Goal: Task Accomplishment & Management: Manage account settings

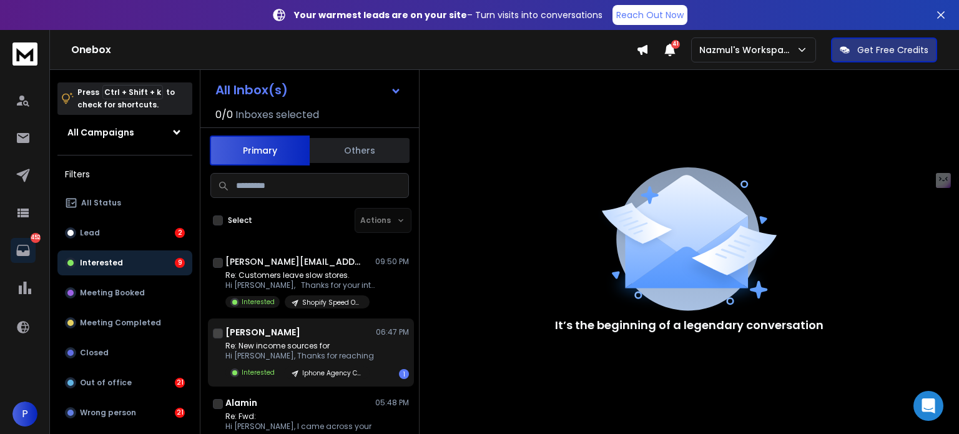
click at [312, 341] on p "Re: New income sources for" at bounding box center [299, 346] width 149 height 10
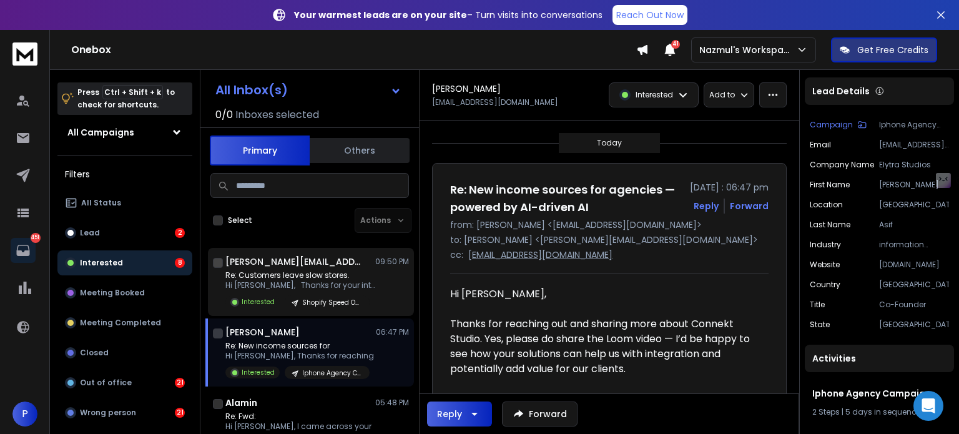
click at [335, 268] on div "[PERSON_NAME][EMAIL_ADDRESS][DOMAIN_NAME] 09:50 PM Re: Customers leave slow sto…" at bounding box center [317, 281] width 184 height 53
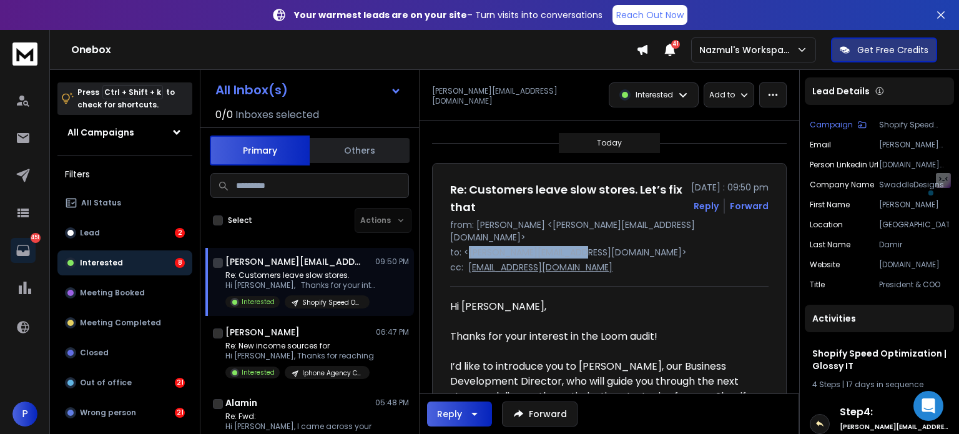
drag, startPoint x: 583, startPoint y: 240, endPoint x: 467, endPoint y: 245, distance: 116.3
click at [467, 246] on p "to: <[PERSON_NAME][EMAIL_ADDRESS][DOMAIN_NAME]>" at bounding box center [609, 252] width 319 height 12
copy p "[PERSON_NAME][EMAIL_ADDRESS][DOMAIN_NAME]"
click at [355, 276] on p "Re: Customers leave slow stores." at bounding box center [300, 275] width 150 height 10
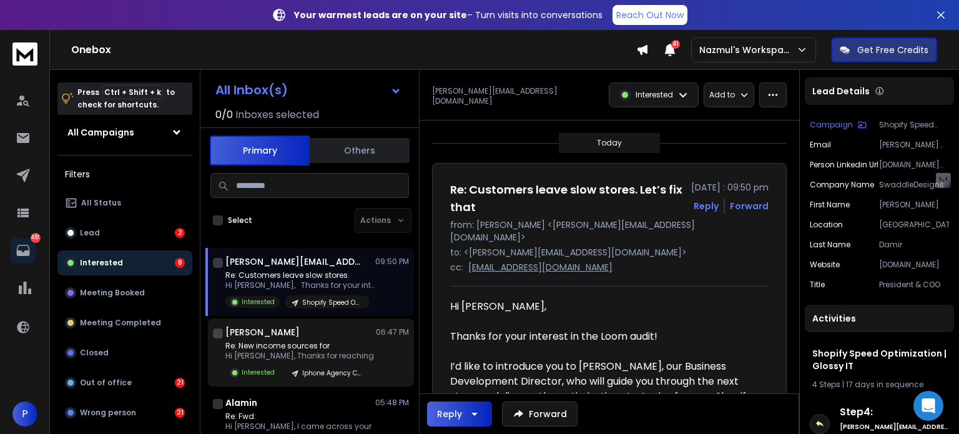
click at [349, 337] on div "[PERSON_NAME] 06:47 PM" at bounding box center [317, 332] width 184 height 12
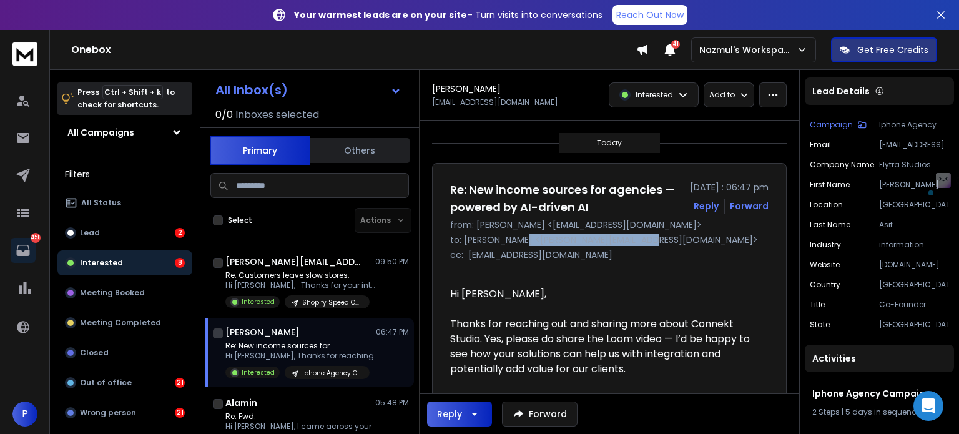
drag, startPoint x: 666, startPoint y: 262, endPoint x: 515, endPoint y: 257, distance: 151.2
click at [515, 246] on p "to: [PERSON_NAME] <[PERSON_NAME][EMAIL_ADDRESS][DOMAIN_NAME]>" at bounding box center [609, 240] width 319 height 12
copy p "[PERSON_NAME][EMAIL_ADDRESS][DOMAIN_NAME]>"
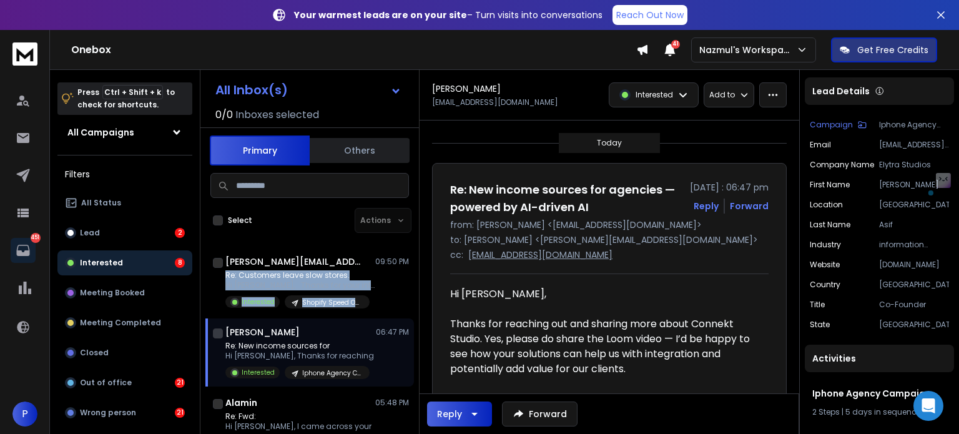
drag, startPoint x: 419, startPoint y: 254, endPoint x: 414, endPoint y: 296, distance: 42.8
click at [414, 296] on div "All Inbox(s) 0 / 0 Inboxes selected Primary Others Select Actions [PERSON_NAME]…" at bounding box center [310, 287] width 220 height 434
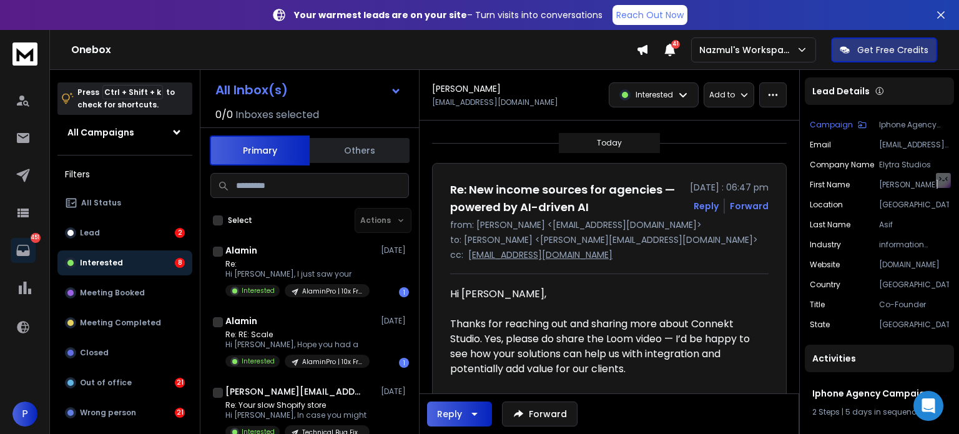
scroll to position [788, 0]
click at [132, 235] on button "Lead 2" at bounding box center [124, 232] width 135 height 25
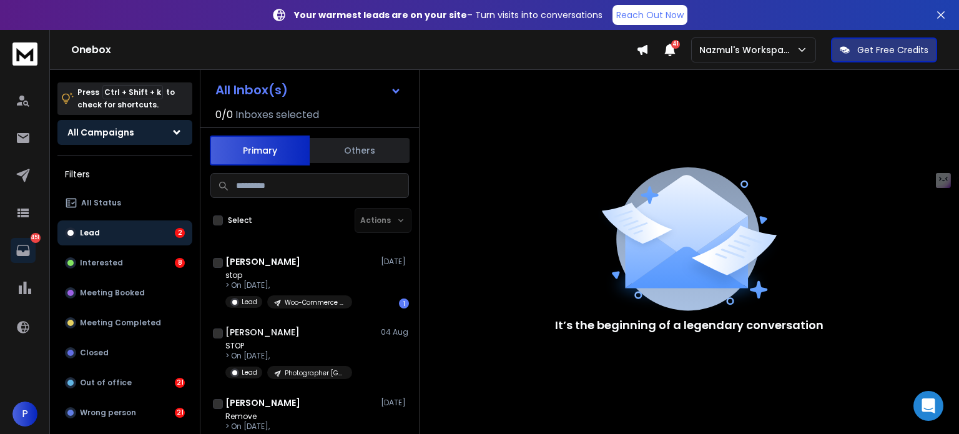
click at [175, 134] on icon at bounding box center [176, 132] width 11 height 11
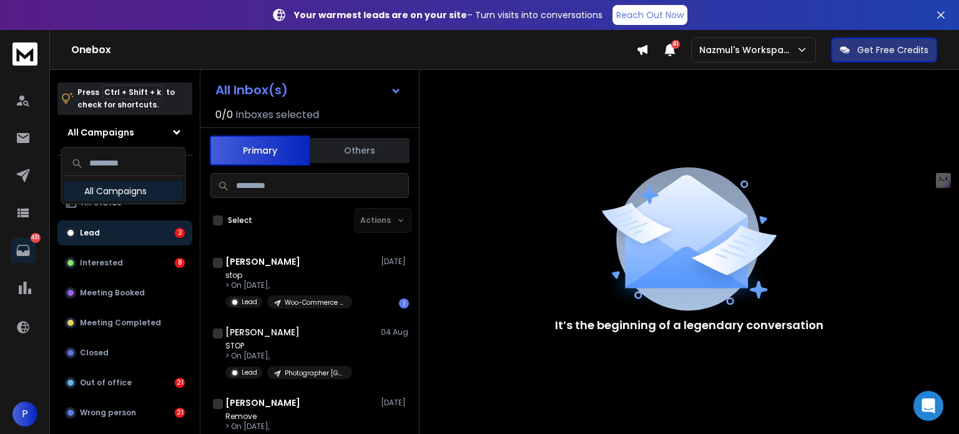
click at [136, 186] on div "All Campaigns" at bounding box center [123, 191] width 119 height 20
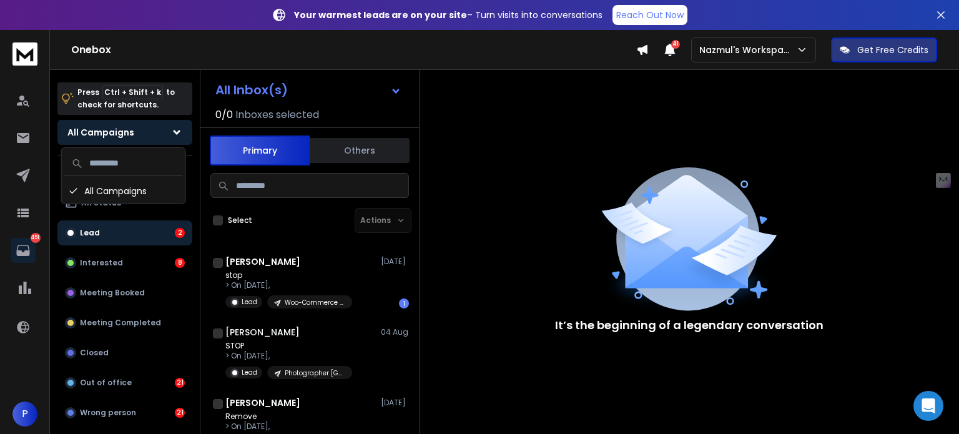
click at [172, 137] on icon at bounding box center [176, 132] width 11 height 11
click at [152, 101] on p "Press Ctrl + Shift + k to check for shortcuts." at bounding box center [125, 98] width 97 height 25
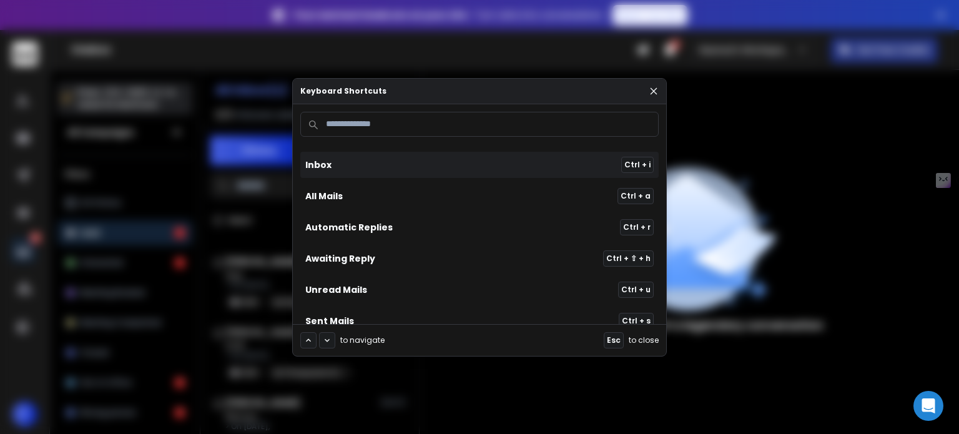
click at [651, 92] on icon at bounding box center [654, 91] width 10 height 10
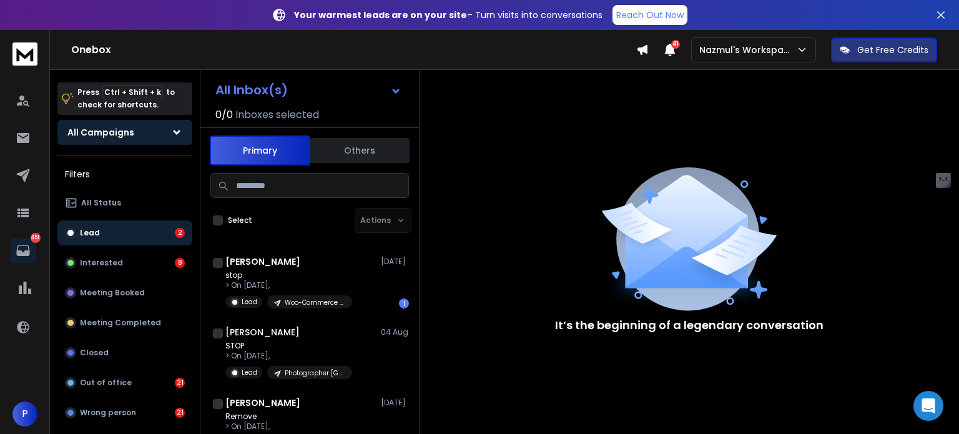
click at [171, 132] on icon at bounding box center [176, 132] width 11 height 11
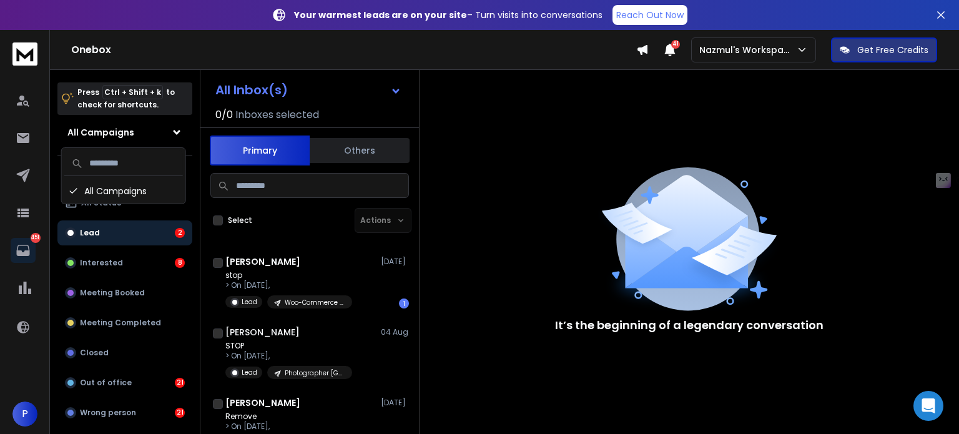
click at [122, 159] on input at bounding box center [123, 163] width 119 height 25
type input "**********"
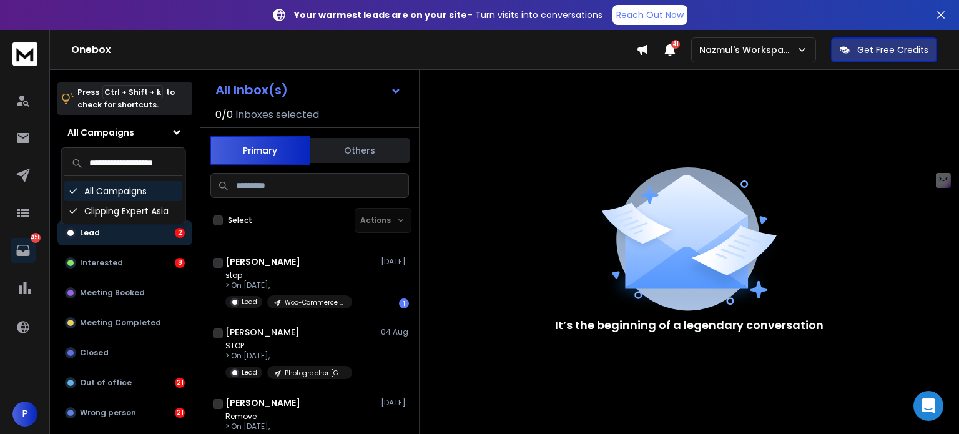
click at [135, 194] on div "All Campaigns" at bounding box center [123, 191] width 119 height 20
click at [134, 211] on div "Clipping Expert Asia" at bounding box center [123, 211] width 119 height 20
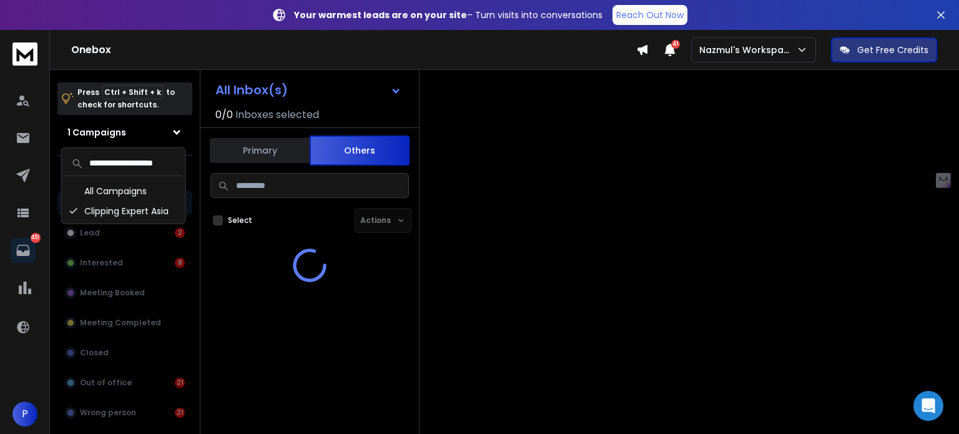
click at [341, 153] on button "Others" at bounding box center [360, 151] width 100 height 30
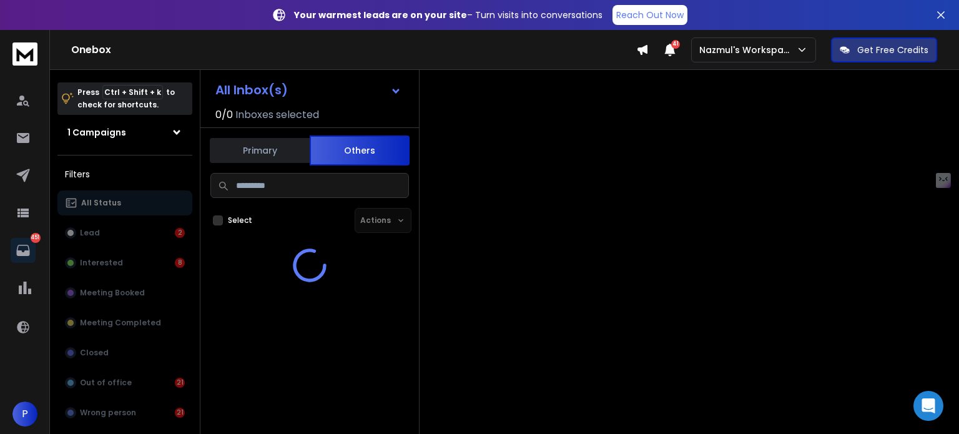
click at [265, 147] on button "Primary" at bounding box center [260, 150] width 100 height 27
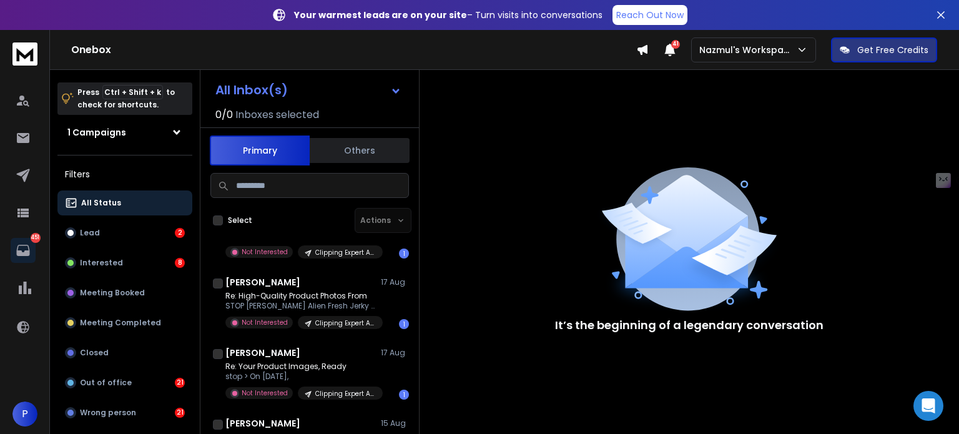
scroll to position [202, 0]
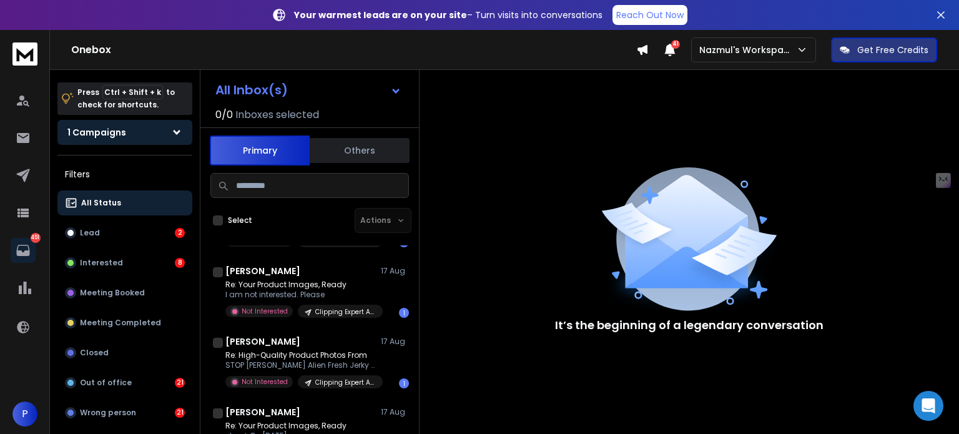
click at [171, 130] on icon at bounding box center [176, 132] width 11 height 11
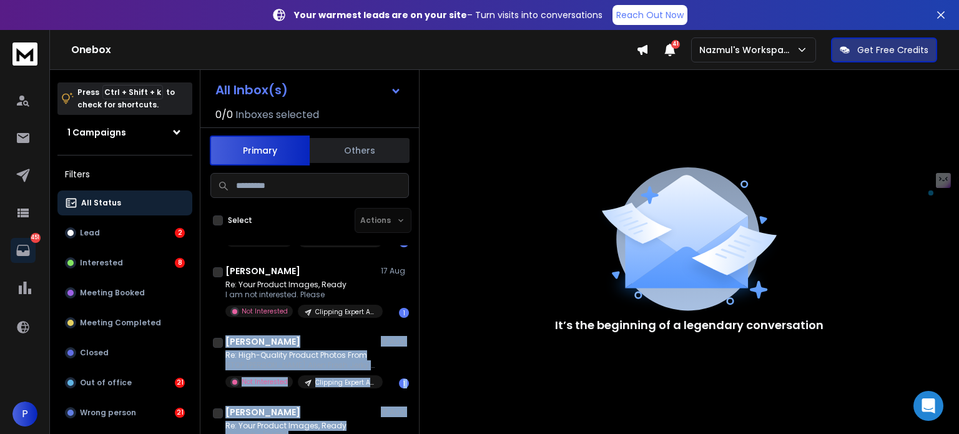
drag, startPoint x: 419, startPoint y: 293, endPoint x: 425, endPoint y: 344, distance: 51.5
click at [425, 344] on div "All Inbox(s) 0 / 0 Inboxes selected Primary Others Select Actions [PERSON_NAME]…" at bounding box center [579, 287] width 759 height 434
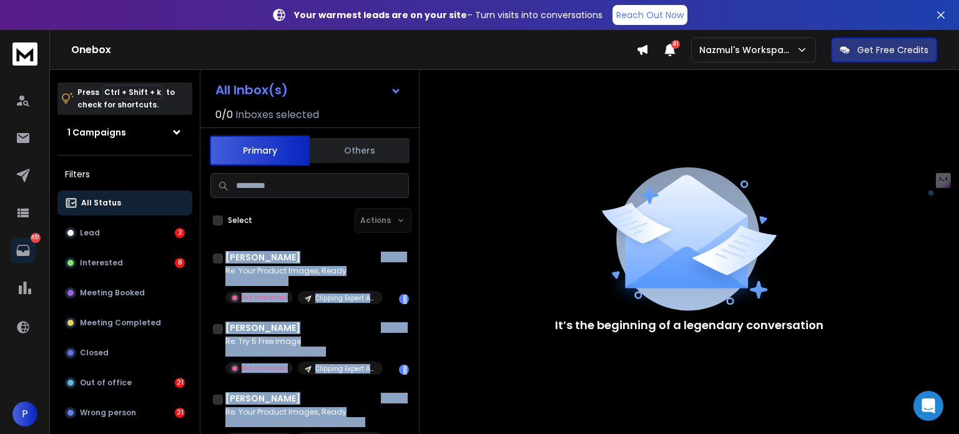
scroll to position [375, 0]
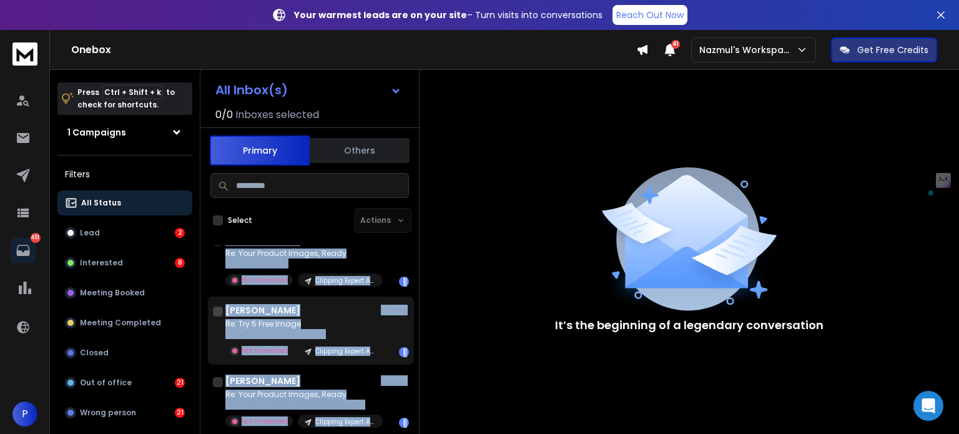
click at [354, 332] on p "Unsubscribe [DATE][DATE]," at bounding box center [300, 334] width 150 height 10
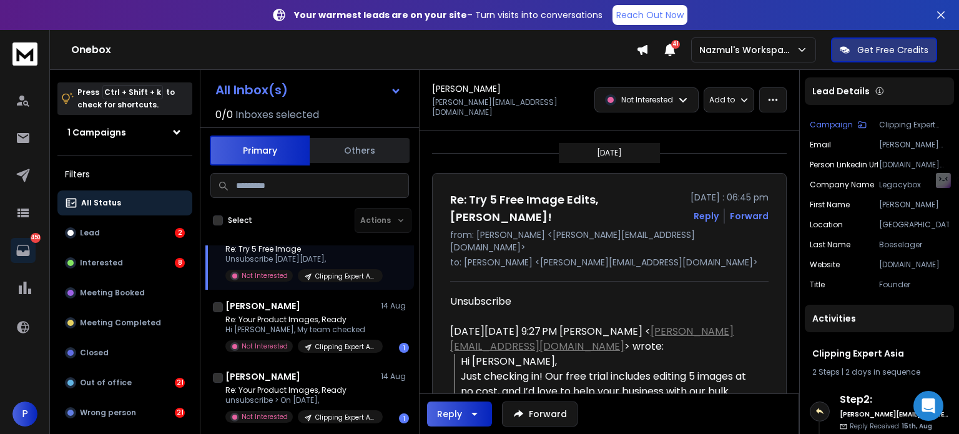
scroll to position [452, 0]
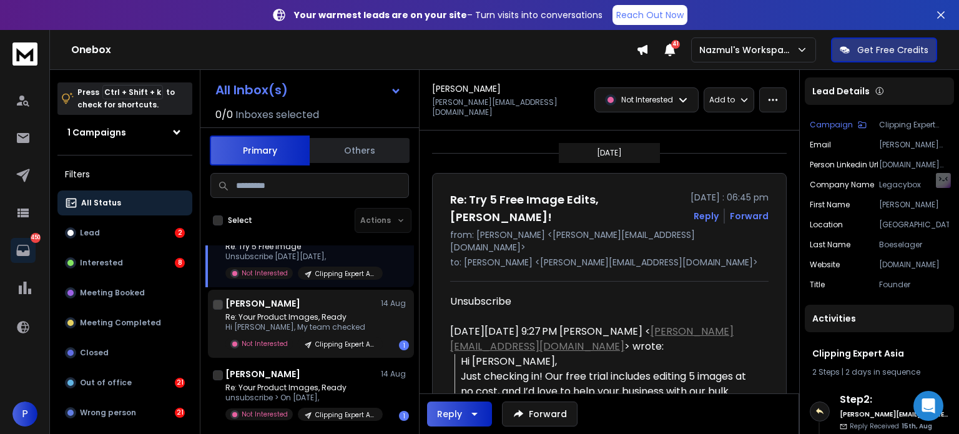
click at [360, 312] on div "[PERSON_NAME] [DATE] Re: Your Product Images, Ready Hi [PERSON_NAME], My team c…" at bounding box center [317, 323] width 184 height 53
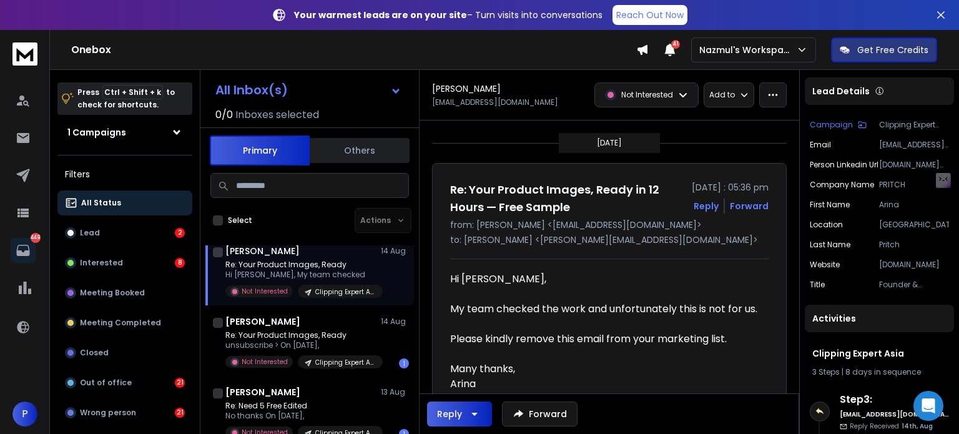
scroll to position [527, 0]
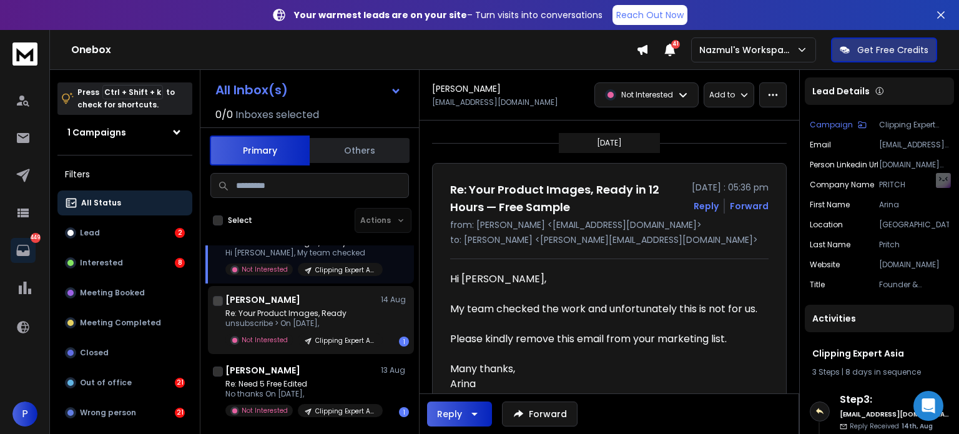
click at [314, 313] on p "Re: Your Product Images, Ready" at bounding box center [300, 314] width 150 height 10
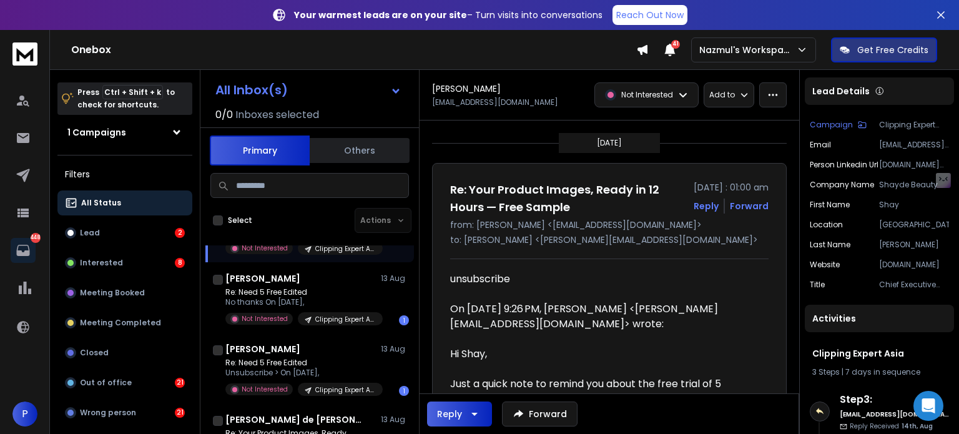
scroll to position [634, 0]
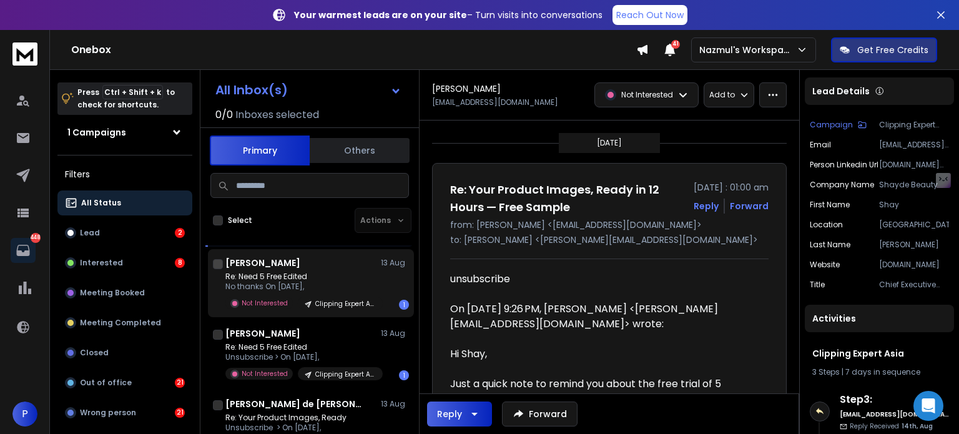
click at [339, 279] on p "Re: Need 5 Free Edited" at bounding box center [300, 277] width 150 height 10
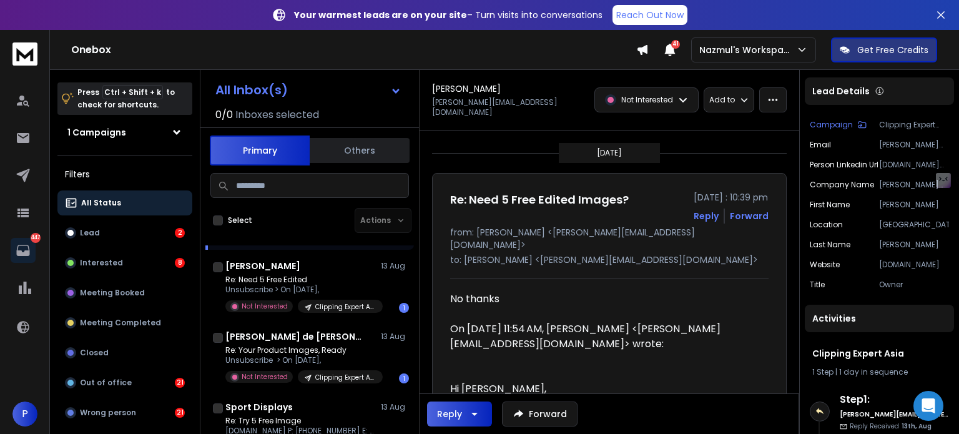
scroll to position [714, 0]
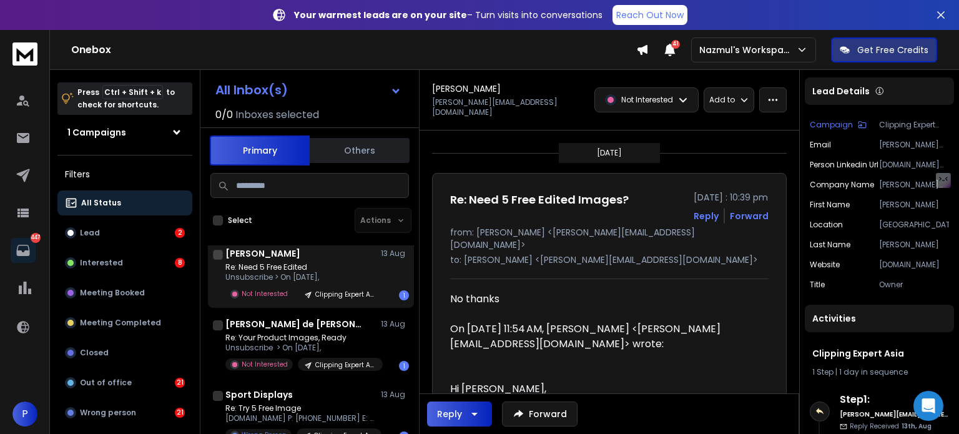
click at [340, 274] on p "Unsubscribe > On [DATE]," at bounding box center [300, 277] width 150 height 10
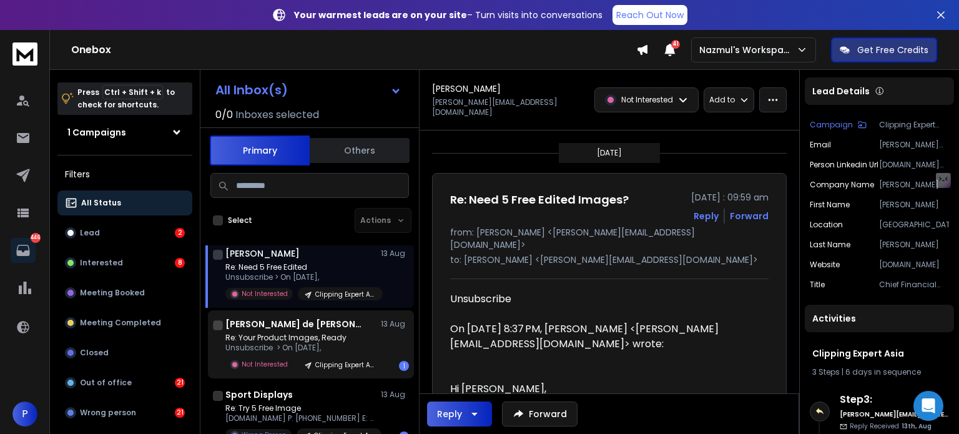
click at [345, 337] on p "Re: Your Product Images, Ready" at bounding box center [300, 338] width 150 height 10
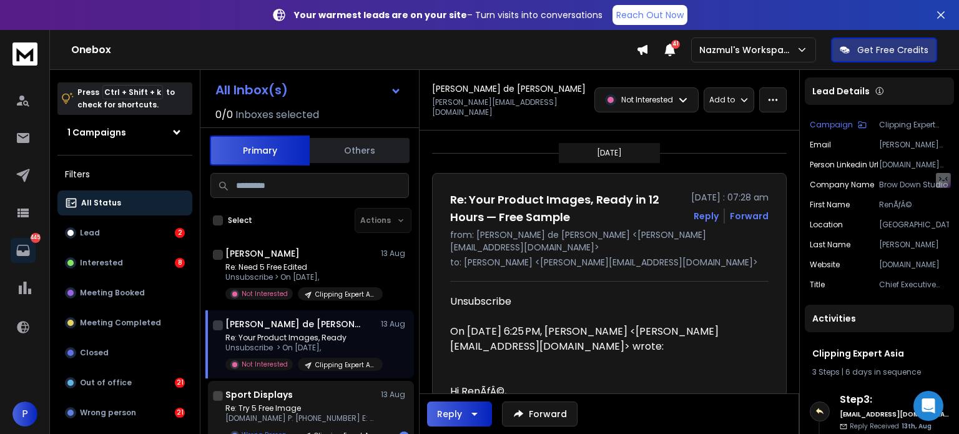
click at [336, 405] on p "Re: Try 5 Free Image" at bounding box center [300, 408] width 150 height 10
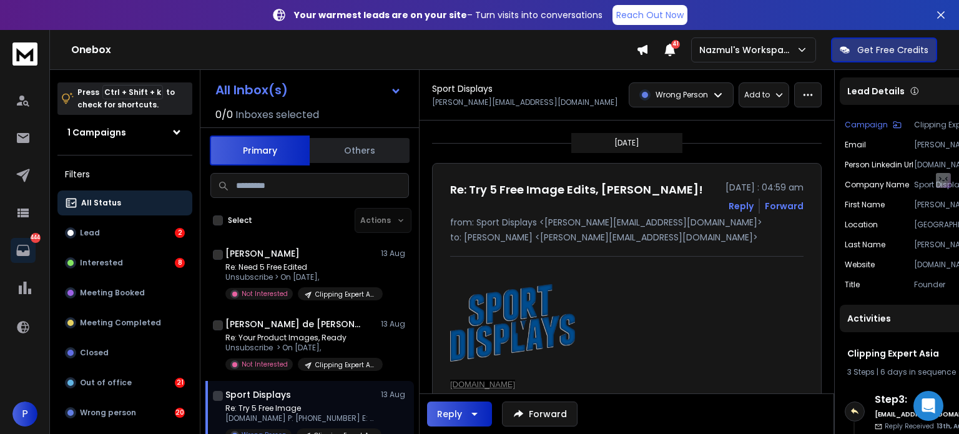
scroll to position [846, 0]
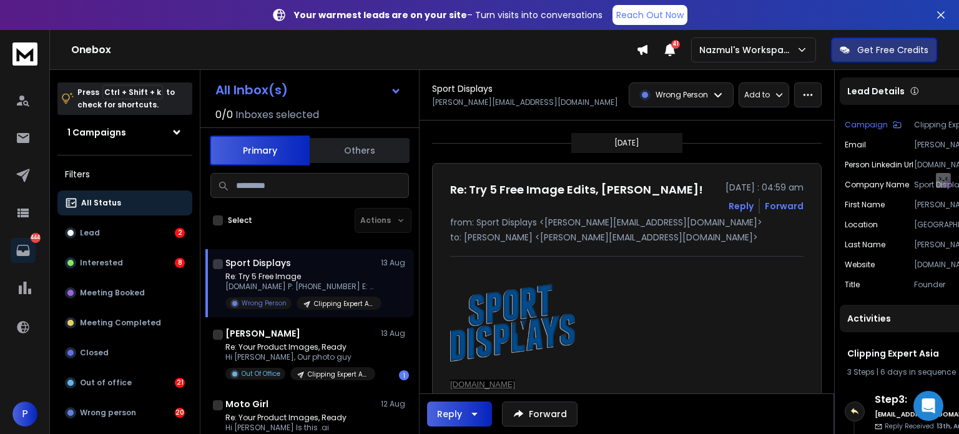
click at [345, 272] on p "Re: Try 5 Free Image" at bounding box center [300, 277] width 150 height 10
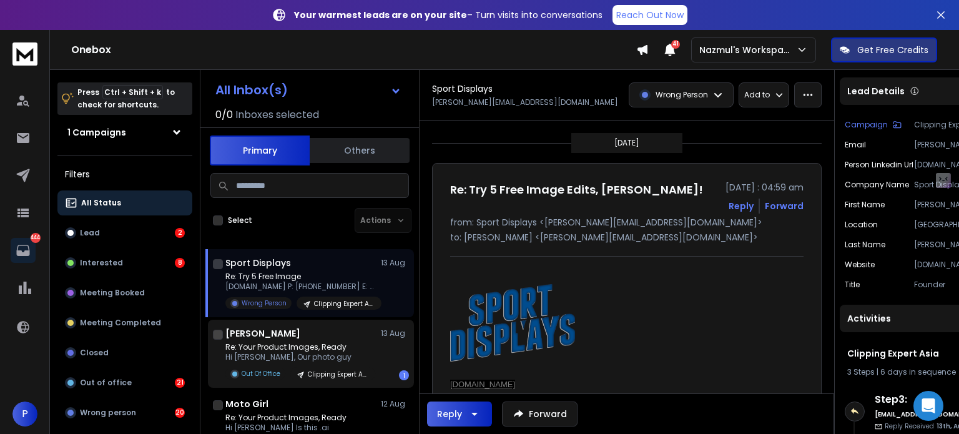
click at [337, 344] on p "Re: Your Product Images, Ready" at bounding box center [300, 347] width 150 height 10
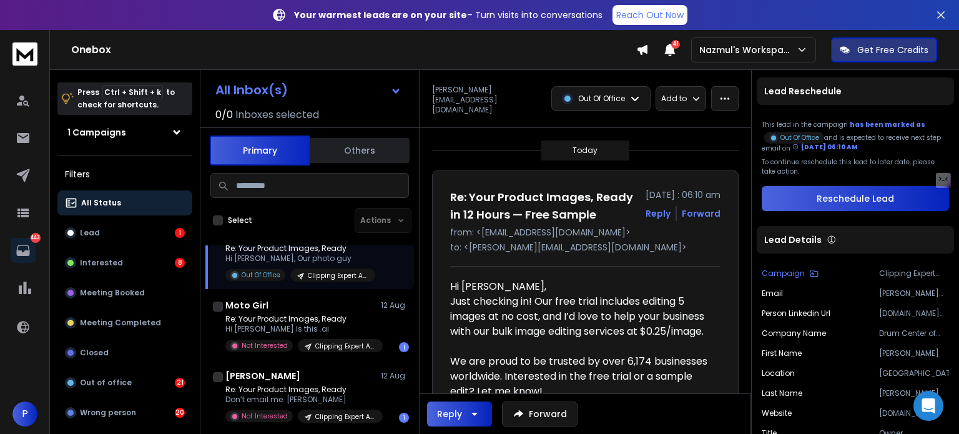
scroll to position [966, 0]
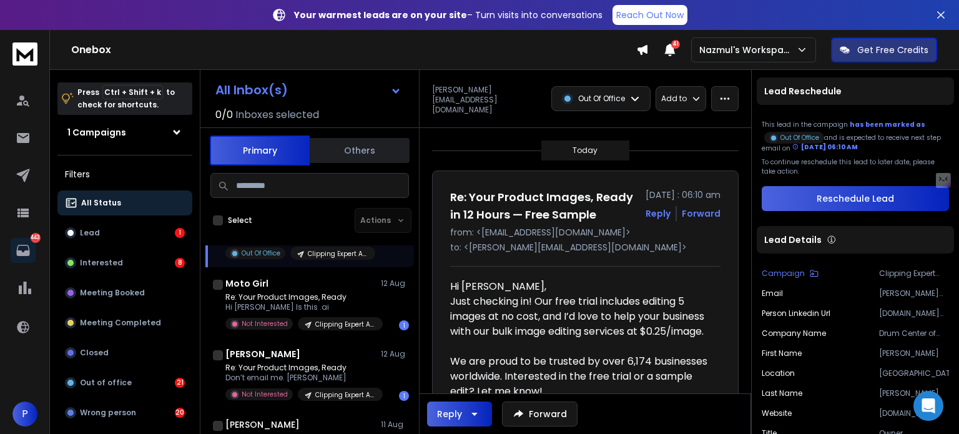
click at [520, 329] on div "Just checking in! Our free trial includes editing 5 images at no cost, and I’d …" at bounding box center [580, 316] width 260 height 45
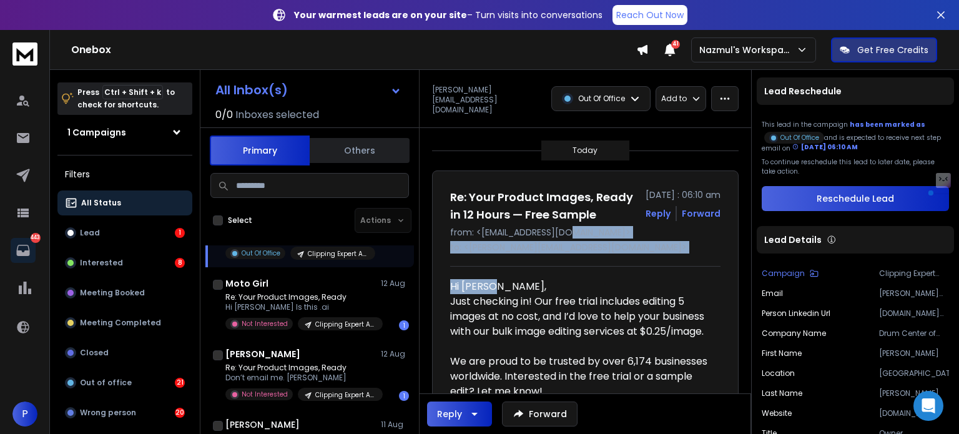
drag, startPoint x: 748, startPoint y: 243, endPoint x: 743, endPoint y: 289, distance: 45.9
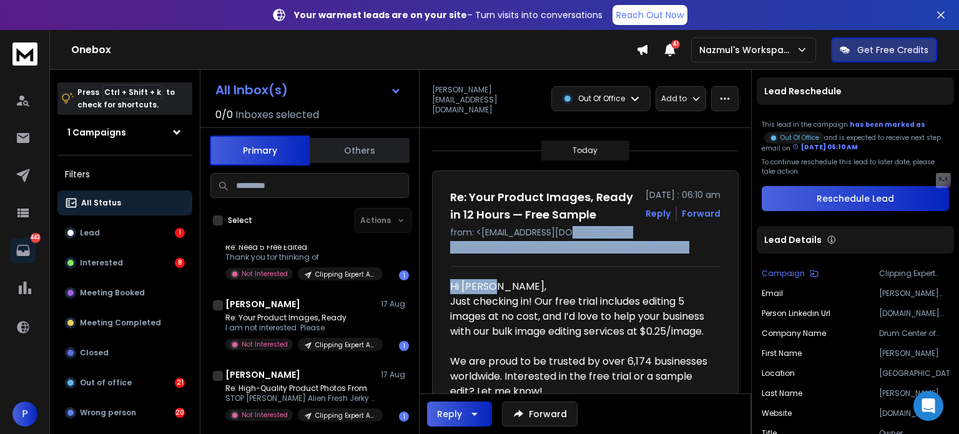
scroll to position [0, 0]
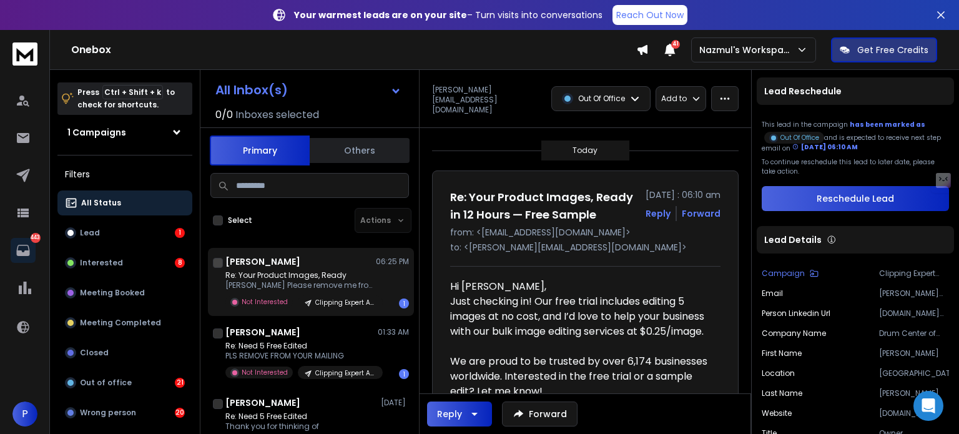
click at [333, 271] on p "Re: Your Product Images, Ready" at bounding box center [300, 275] width 150 height 10
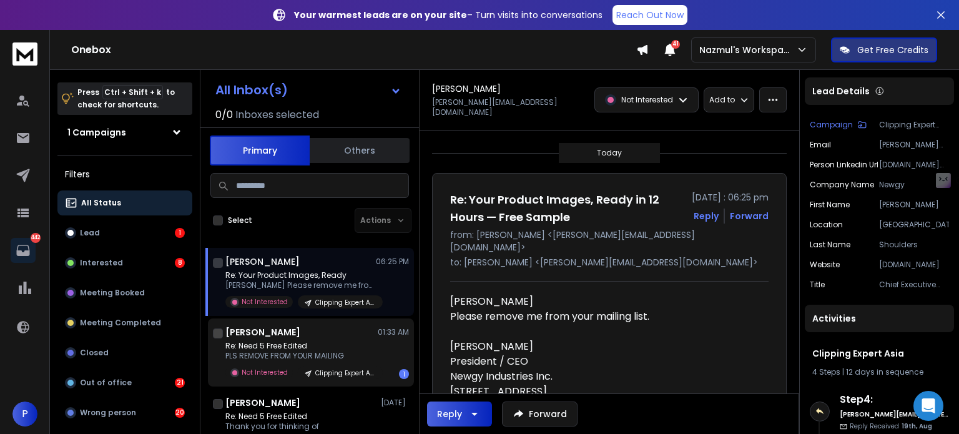
click at [336, 339] on div "[PERSON_NAME] 01:33 AM Re: Need 5 Free Edited PLS REMOVE FROM YOUR MAILING Not …" at bounding box center [317, 352] width 184 height 53
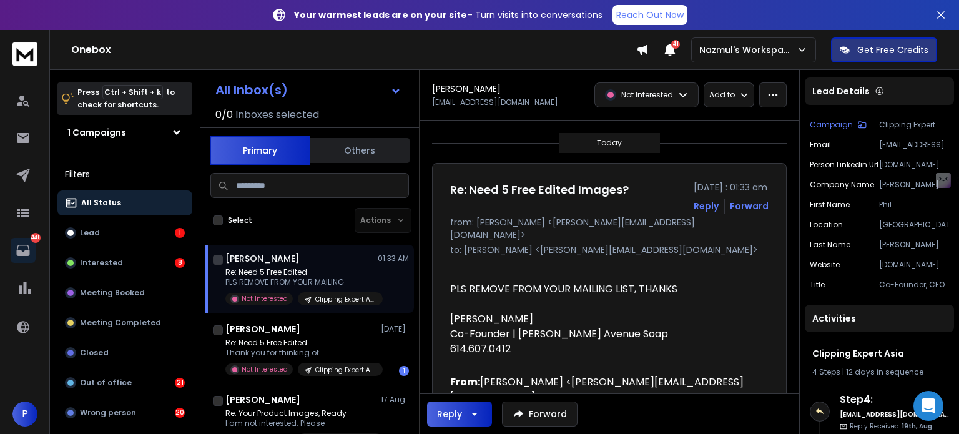
scroll to position [117, 0]
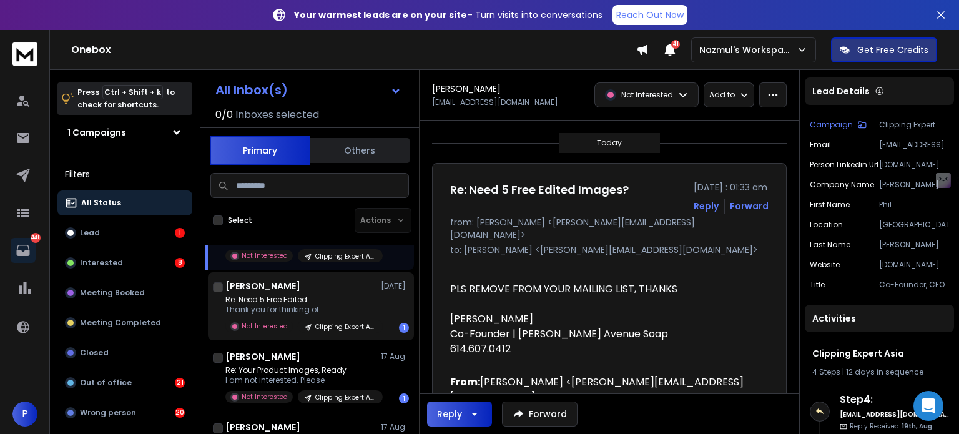
click at [361, 295] on p "Re: Need 5 Free Edited" at bounding box center [300, 300] width 150 height 10
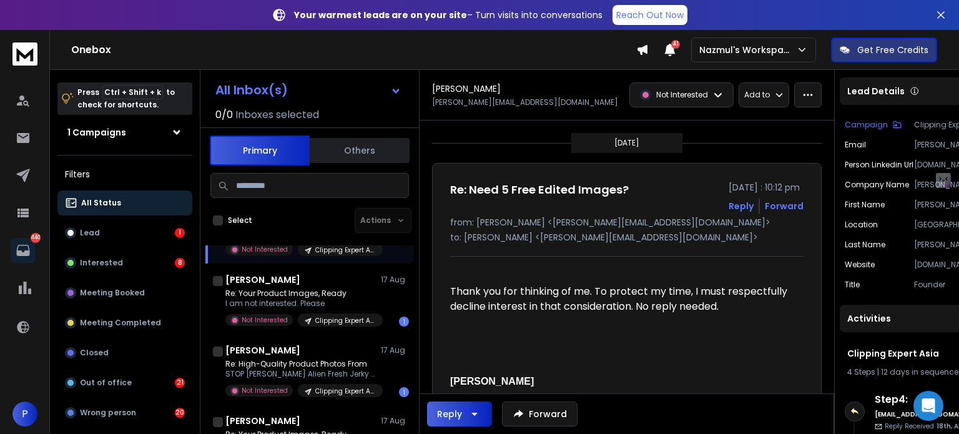
scroll to position [215, 0]
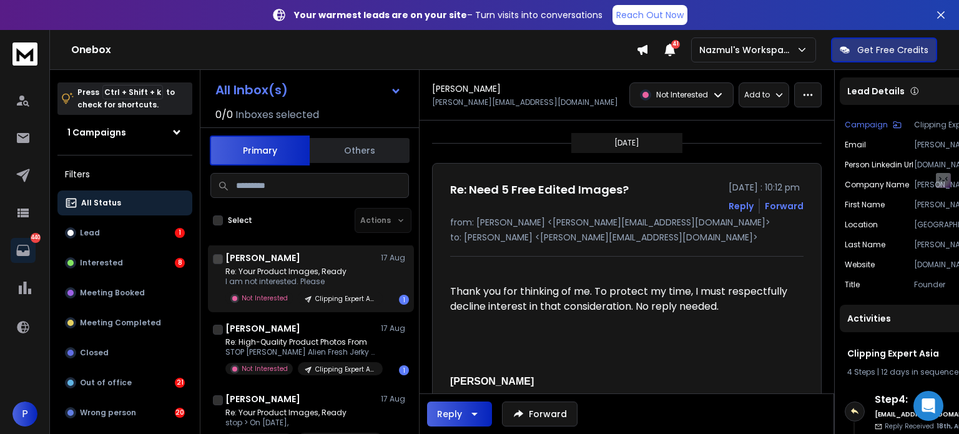
click at [371, 270] on p "Re: Your Product Images, Ready" at bounding box center [300, 272] width 150 height 10
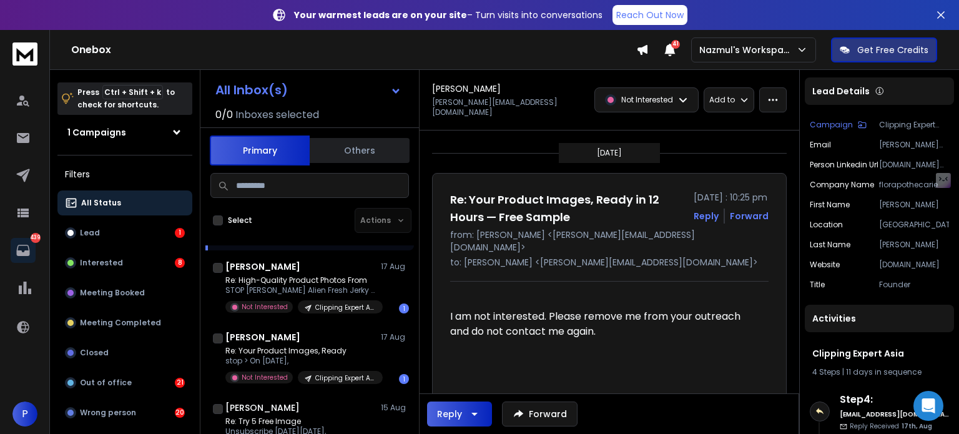
scroll to position [292, 0]
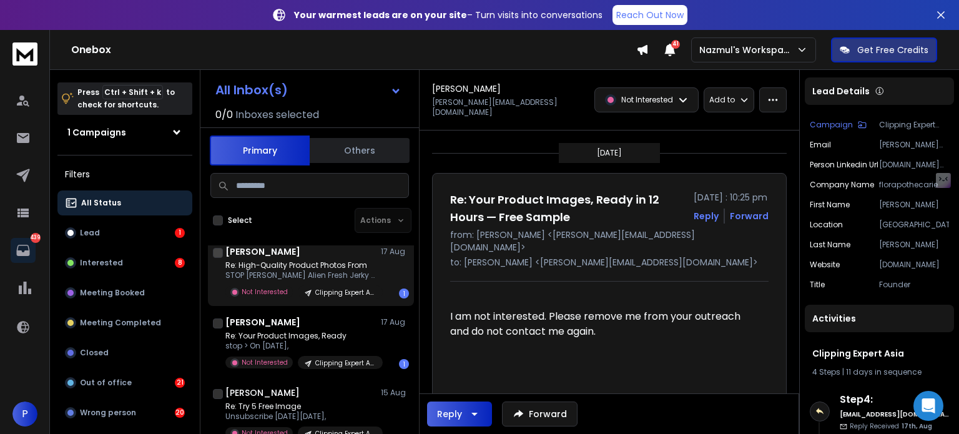
click at [352, 260] on p "Re: High-Quality Product Photos From" at bounding box center [300, 265] width 150 height 10
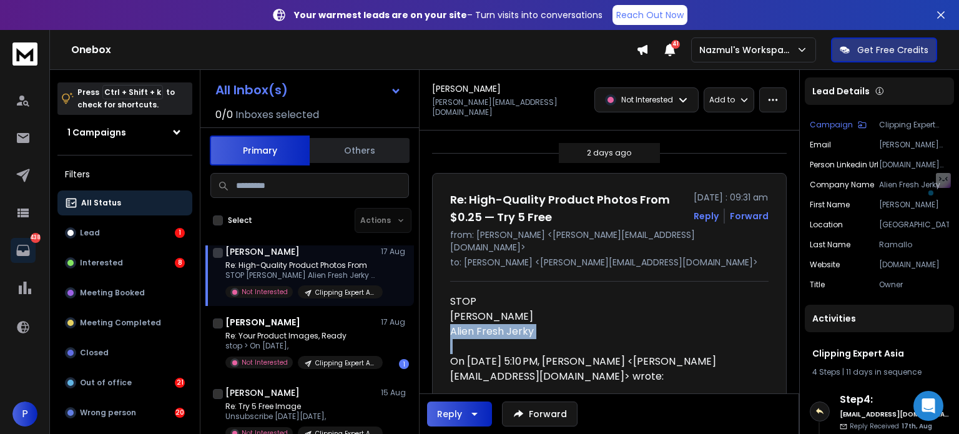
drag, startPoint x: 420, startPoint y: 308, endPoint x: 420, endPoint y: 324, distance: 16.2
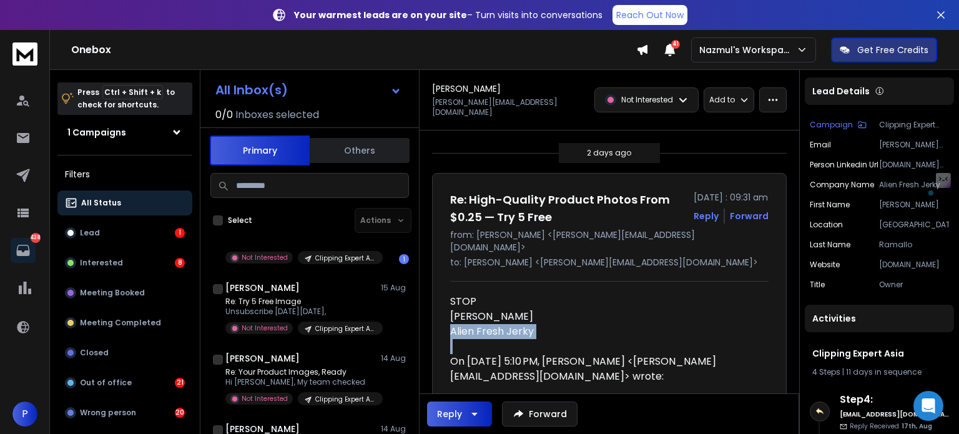
scroll to position [400, 0]
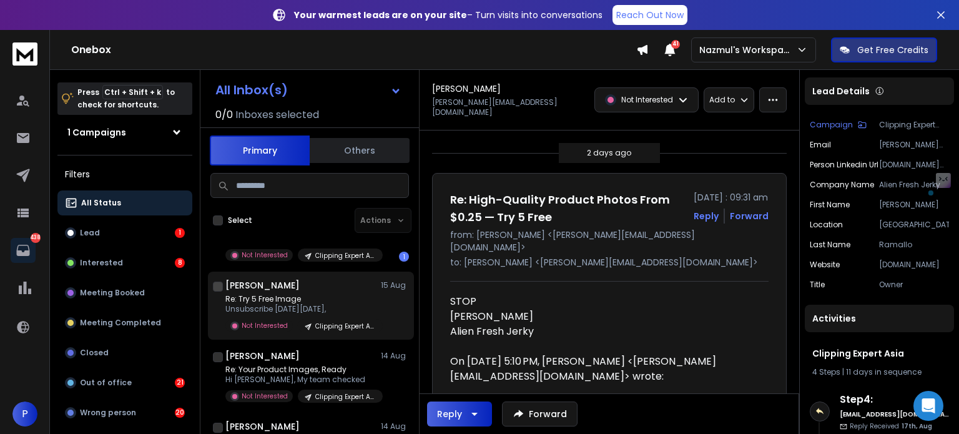
click at [357, 307] on p "Unsubscribe [DATE][DATE]," at bounding box center [300, 309] width 150 height 10
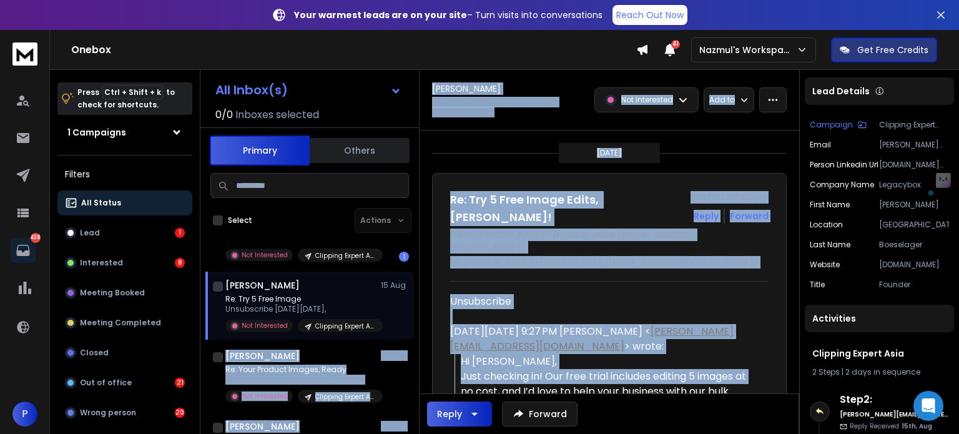
drag, startPoint x: 419, startPoint y: 322, endPoint x: 421, endPoint y: 360, distance: 38.8
click at [421, 360] on div "All Inbox(s) 0 / 0 Inboxes selected Primary Others Select Actions [PERSON_NAME]…" at bounding box center [579, 287] width 759 height 434
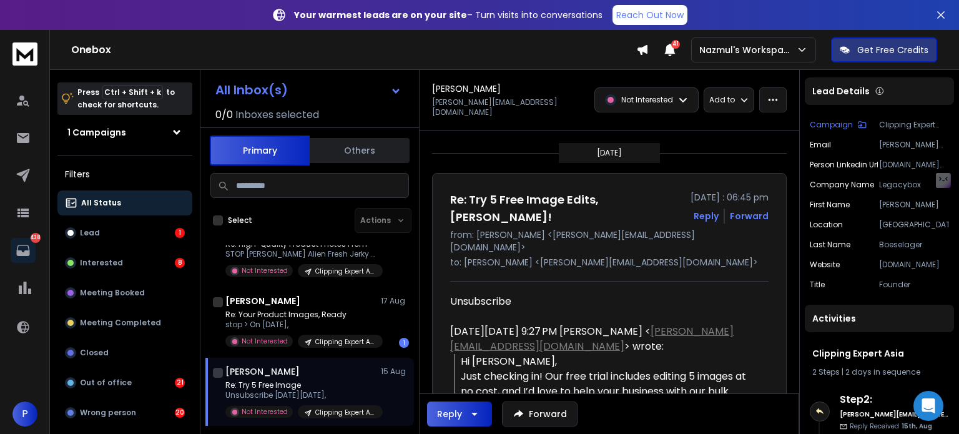
scroll to position [307, 0]
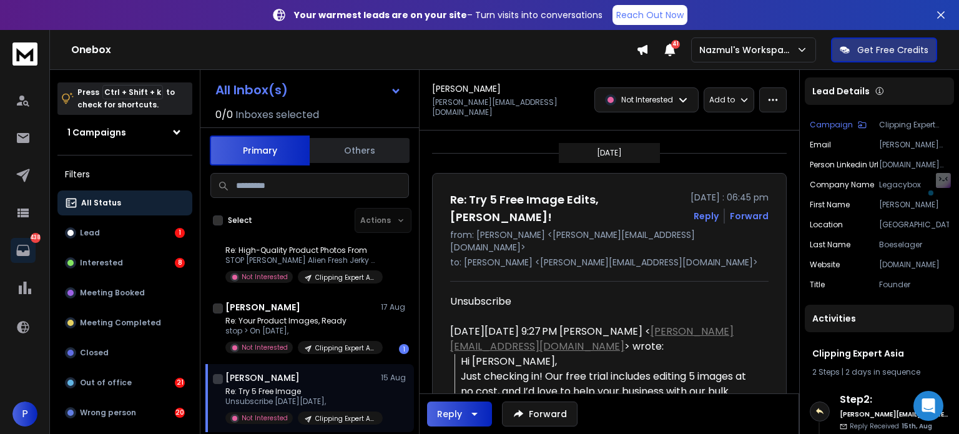
drag, startPoint x: 420, startPoint y: 334, endPoint x: 420, endPoint y: 315, distance: 19.4
click at [127, 233] on button "Lead 1" at bounding box center [124, 232] width 135 height 25
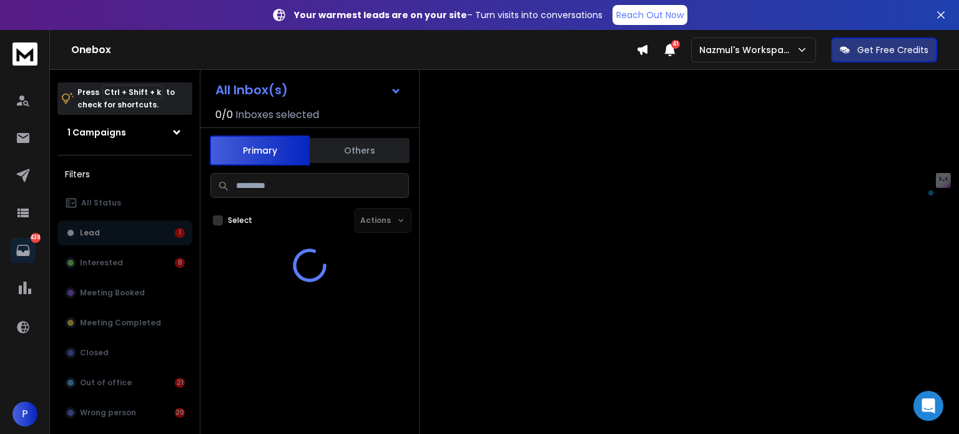
scroll to position [0, 0]
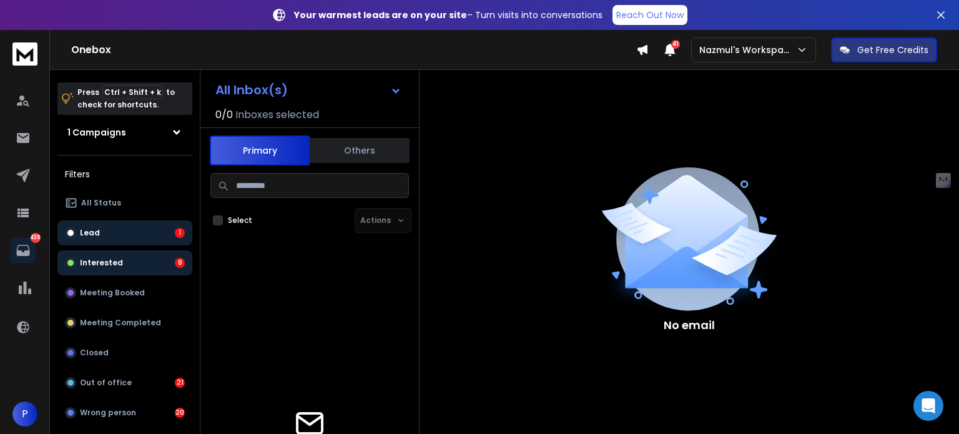
click at [125, 260] on button "Interested 8" at bounding box center [124, 262] width 135 height 25
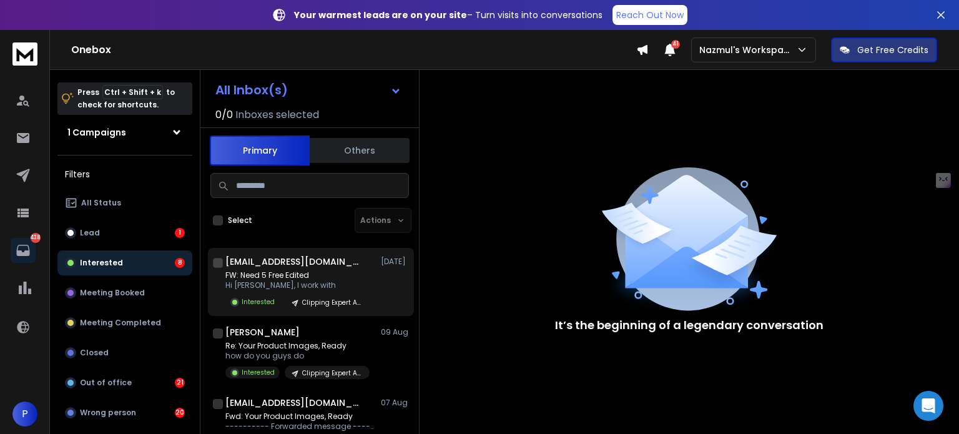
click at [293, 281] on p "Hi [PERSON_NAME], I work with" at bounding box center [297, 285] width 144 height 10
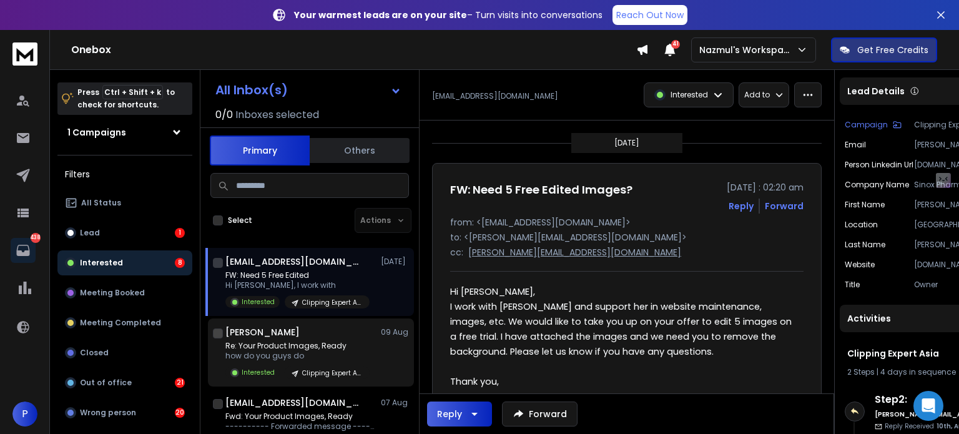
click at [313, 338] on div "[PERSON_NAME] [DATE]" at bounding box center [317, 332] width 184 height 12
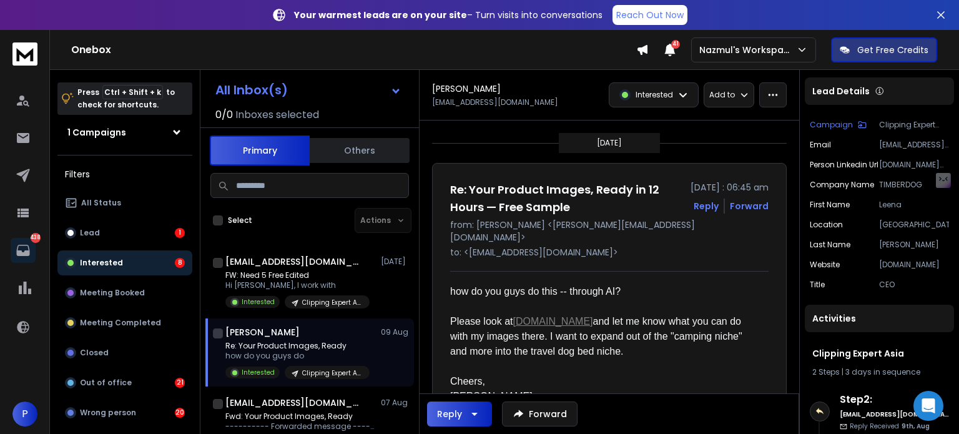
click at [332, 357] on p "how do you guys do" at bounding box center [297, 356] width 144 height 10
click at [157, 381] on button "Out of office 21" at bounding box center [124, 382] width 135 height 25
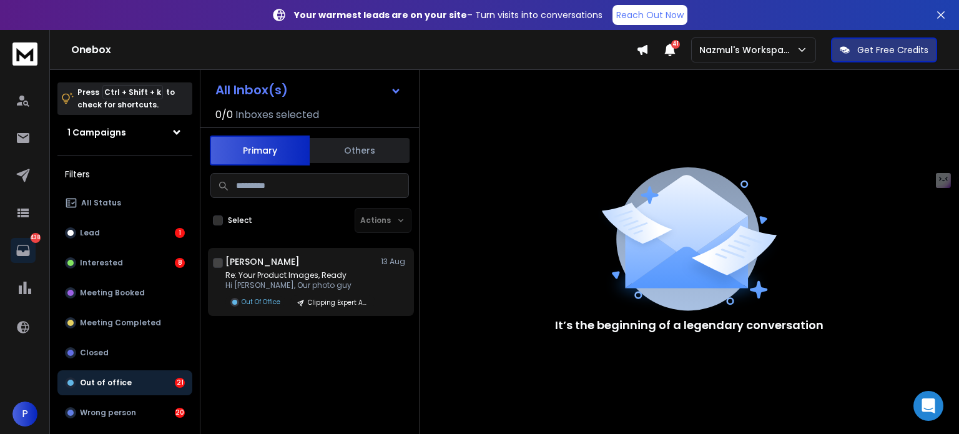
click at [309, 277] on p "Re: Your Product Images, Ready" at bounding box center [300, 275] width 150 height 10
